Goal: Task Accomplishment & Management: Use online tool/utility

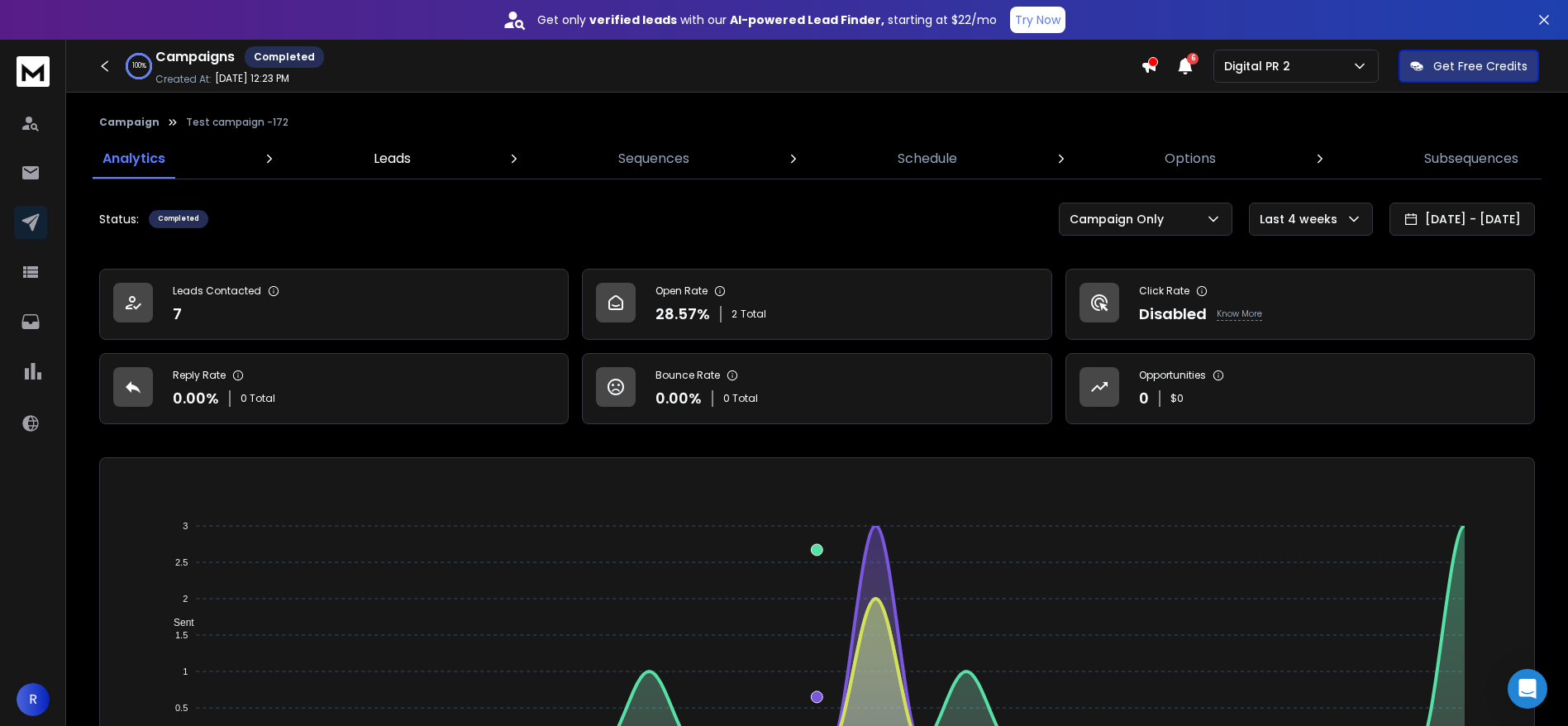
click at [391, 159] on p "Leads" at bounding box center [393, 158] width 38 height 20
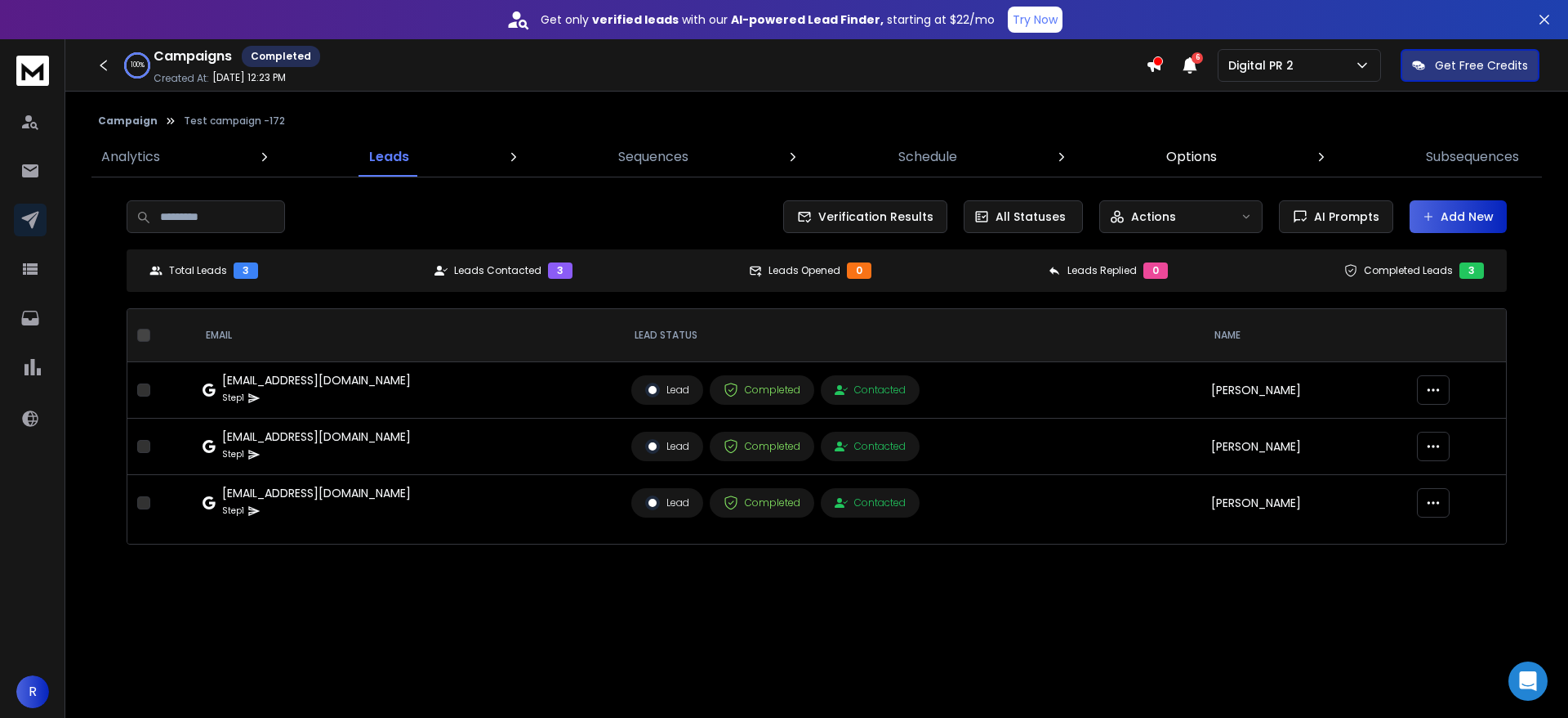
click at [1184, 162] on p "Options" at bounding box center [1192, 156] width 51 height 20
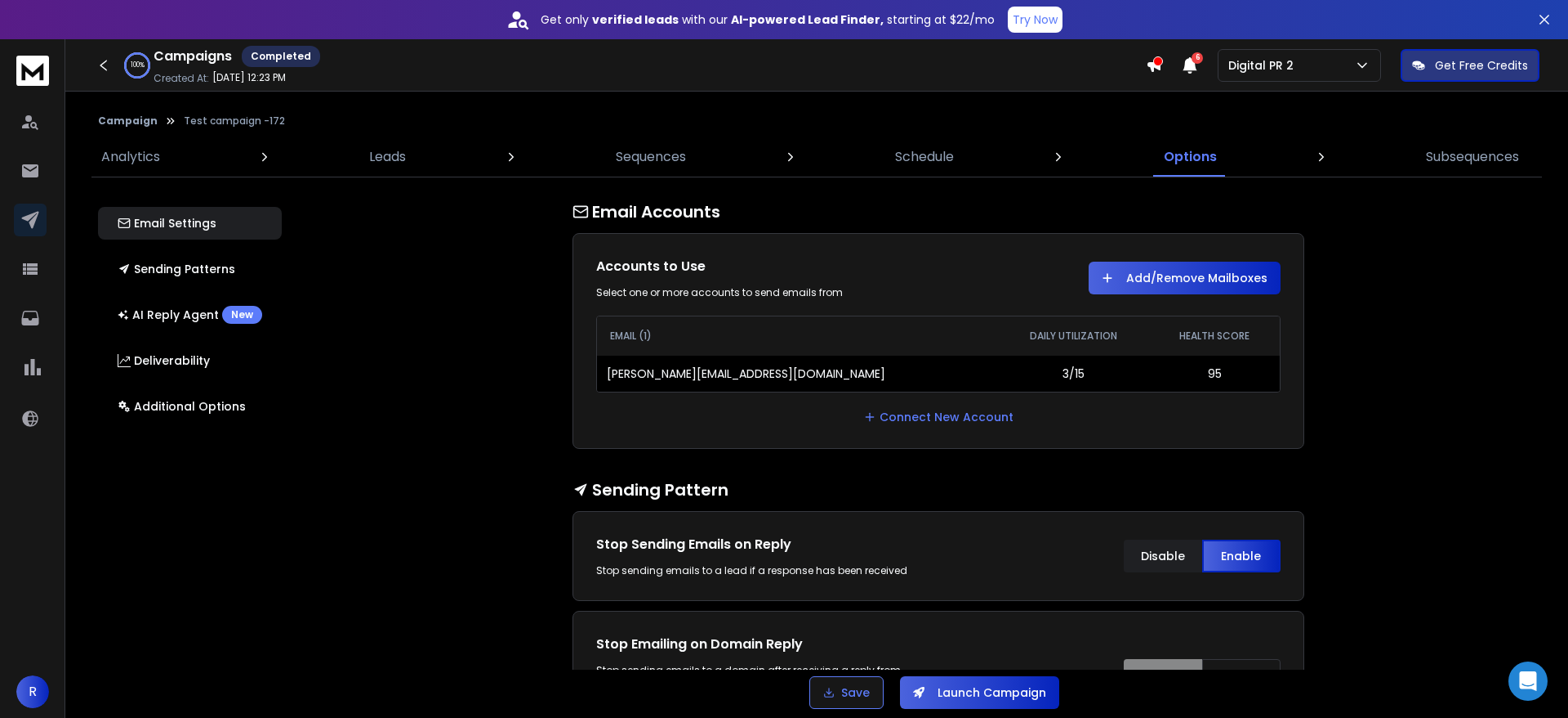
click at [971, 698] on button "Launch Campaign" at bounding box center [980, 692] width 160 height 33
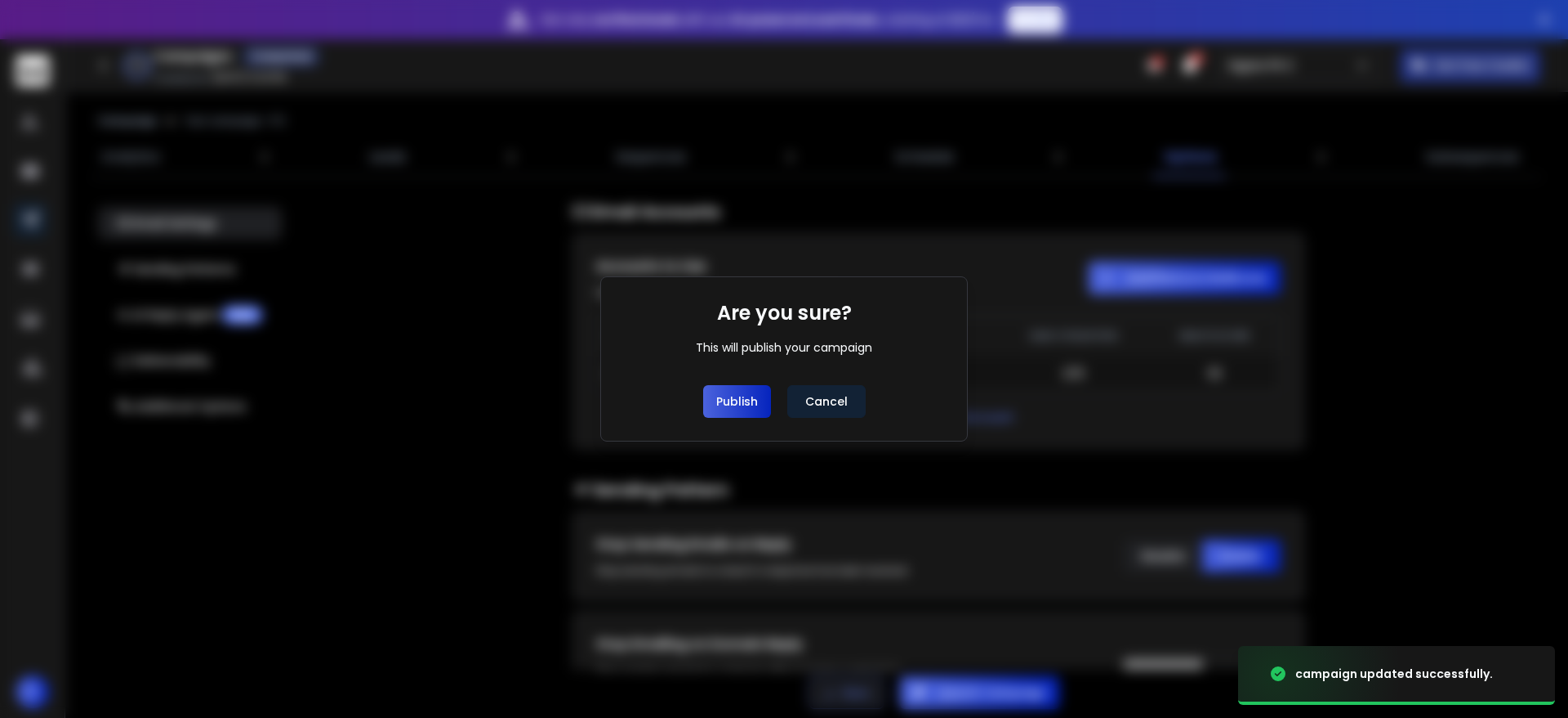
click at [726, 390] on button "Publish" at bounding box center [737, 400] width 68 height 33
